Goal: Task Accomplishment & Management: Manage account settings

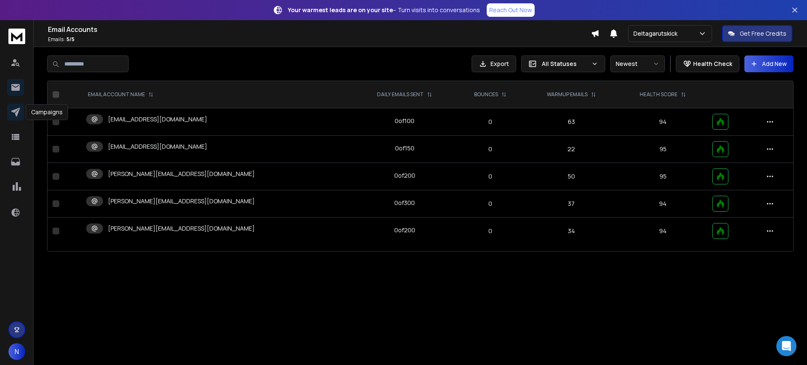
click at [21, 110] on link at bounding box center [15, 112] width 17 height 17
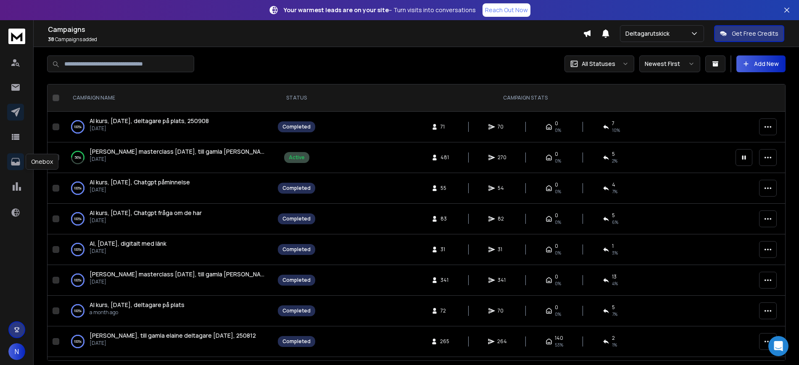
click at [17, 157] on icon at bounding box center [16, 162] width 10 height 10
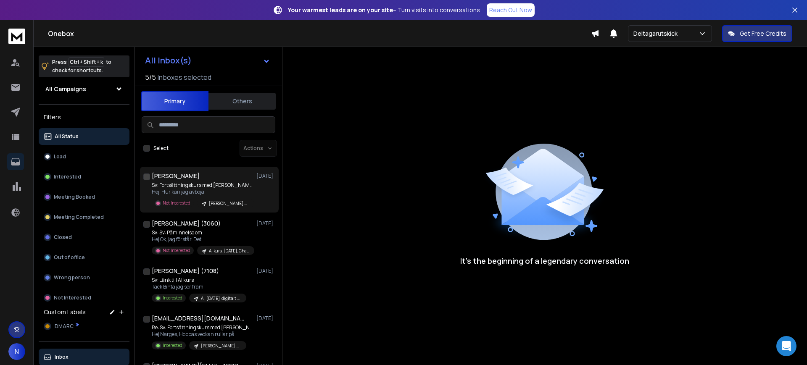
click at [177, 182] on p "Sv: Fortsättningskurs med [PERSON_NAME]" at bounding box center [202, 185] width 101 height 7
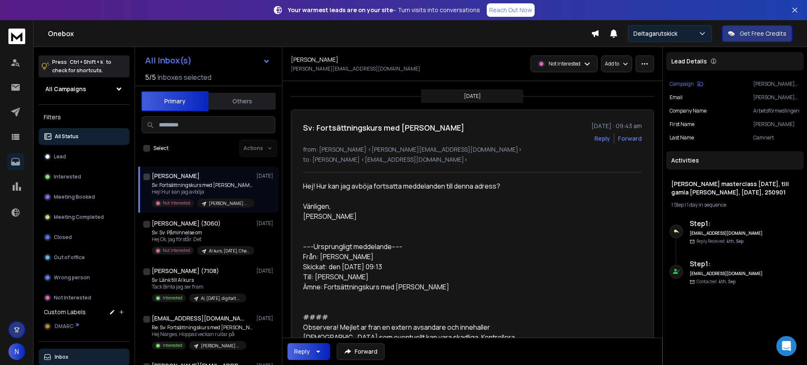
click at [681, 29] on p "Deltagarutskick" at bounding box center [658, 33] width 48 height 8
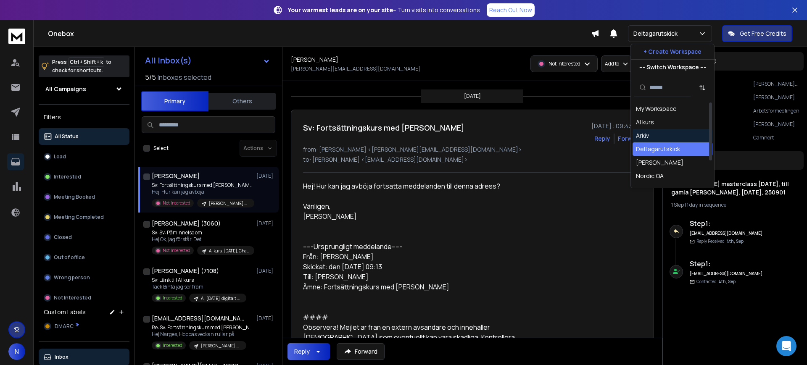
click at [659, 137] on div "Arkiv" at bounding box center [673, 135] width 80 height 13
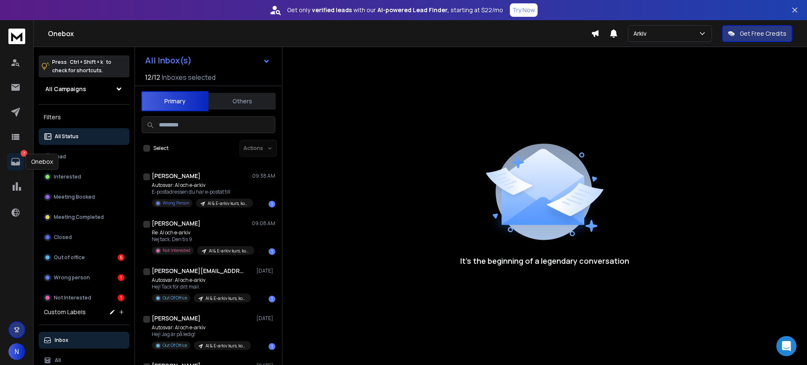
click at [14, 162] on icon at bounding box center [15, 162] width 9 height 8
click at [12, 161] on icon at bounding box center [16, 162] width 10 height 10
click at [16, 110] on icon at bounding box center [15, 112] width 9 height 9
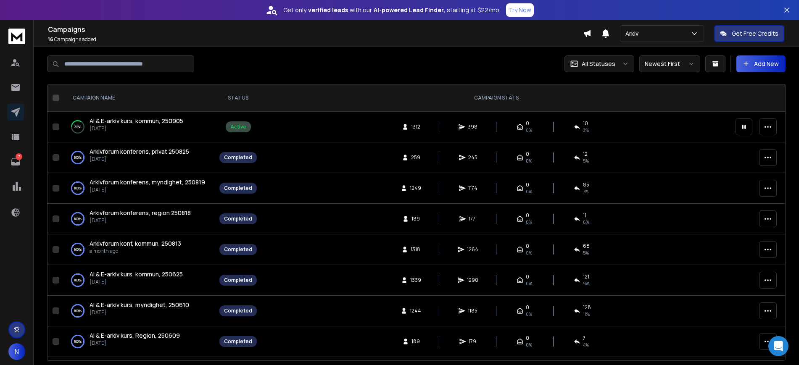
click at [287, 129] on div "1312 398 0 0% 10 3 %" at bounding box center [496, 126] width 459 height 13
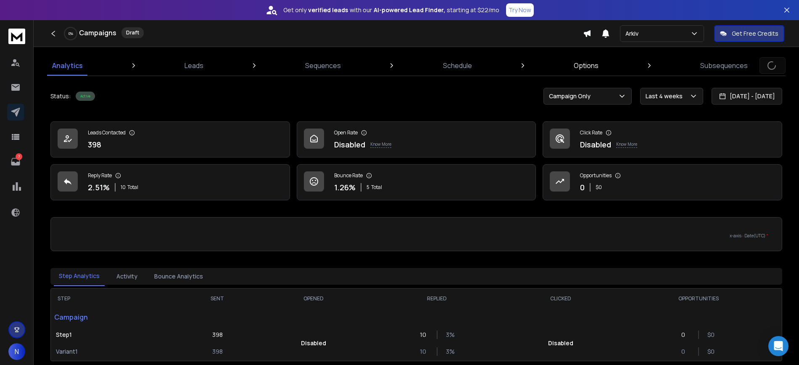
click at [587, 67] on p "Options" at bounding box center [586, 66] width 25 height 10
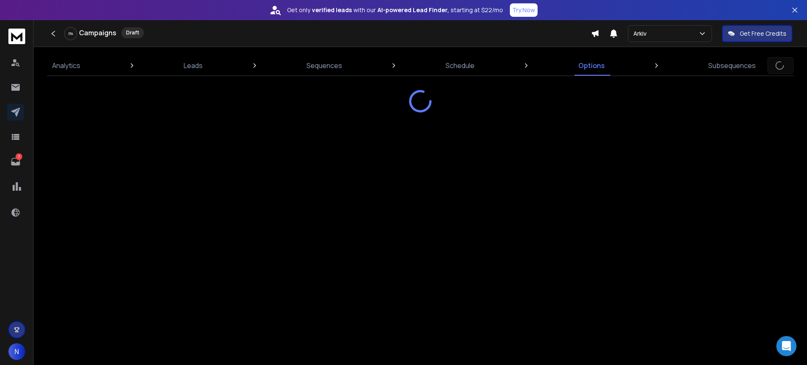
select select "*"
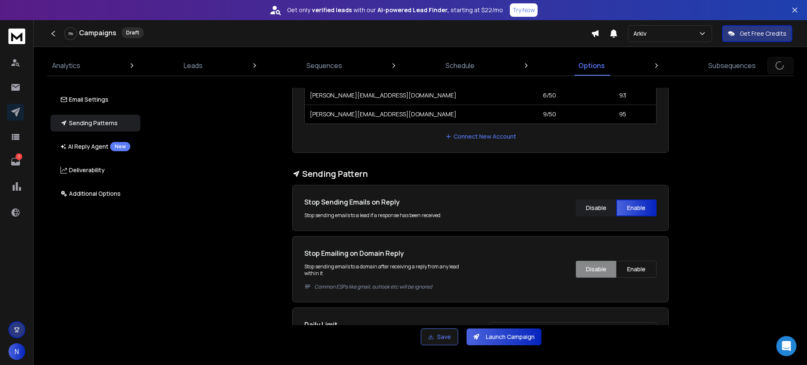
scroll to position [256, 0]
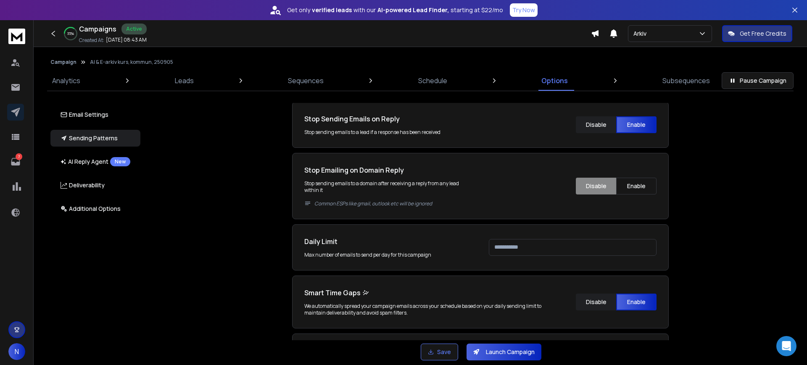
drag, startPoint x: 541, startPoint y: 230, endPoint x: 462, endPoint y: 233, distance: 79.1
click at [462, 233] on div "Daily Limit Max number of emails to send per day for this campaign ***" at bounding box center [480, 247] width 377 height 46
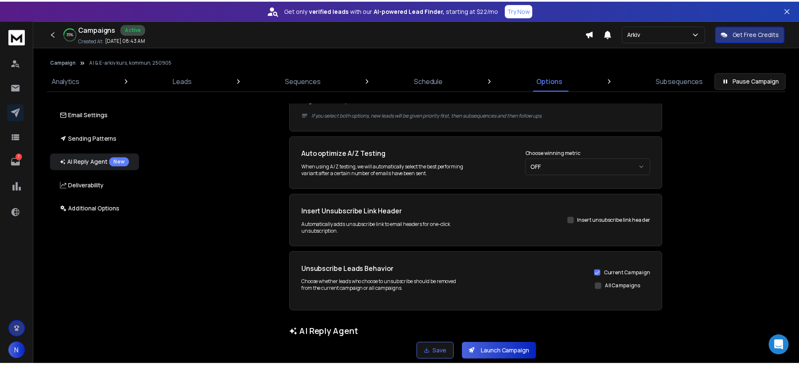
scroll to position [368, 0]
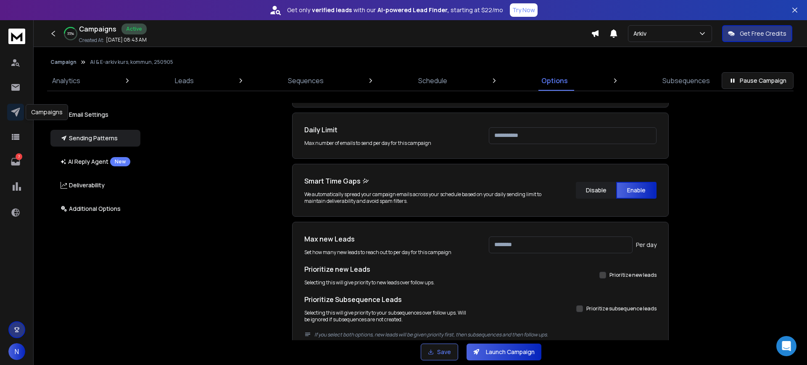
click at [15, 109] on icon at bounding box center [16, 112] width 10 height 10
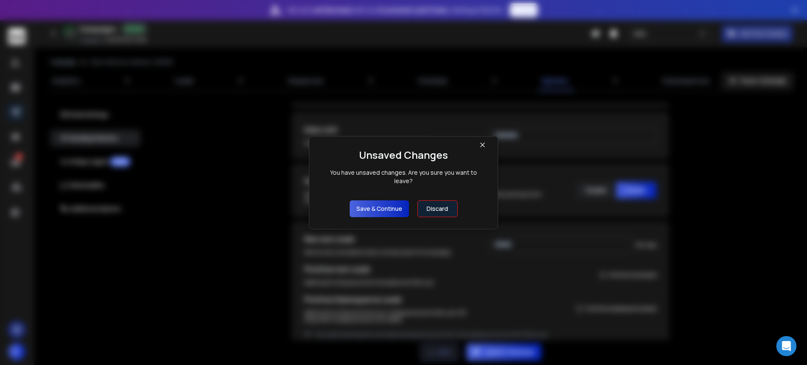
click at [430, 205] on button "Discard" at bounding box center [437, 209] width 40 height 17
